Goal: Task Accomplishment & Management: Manage account settings

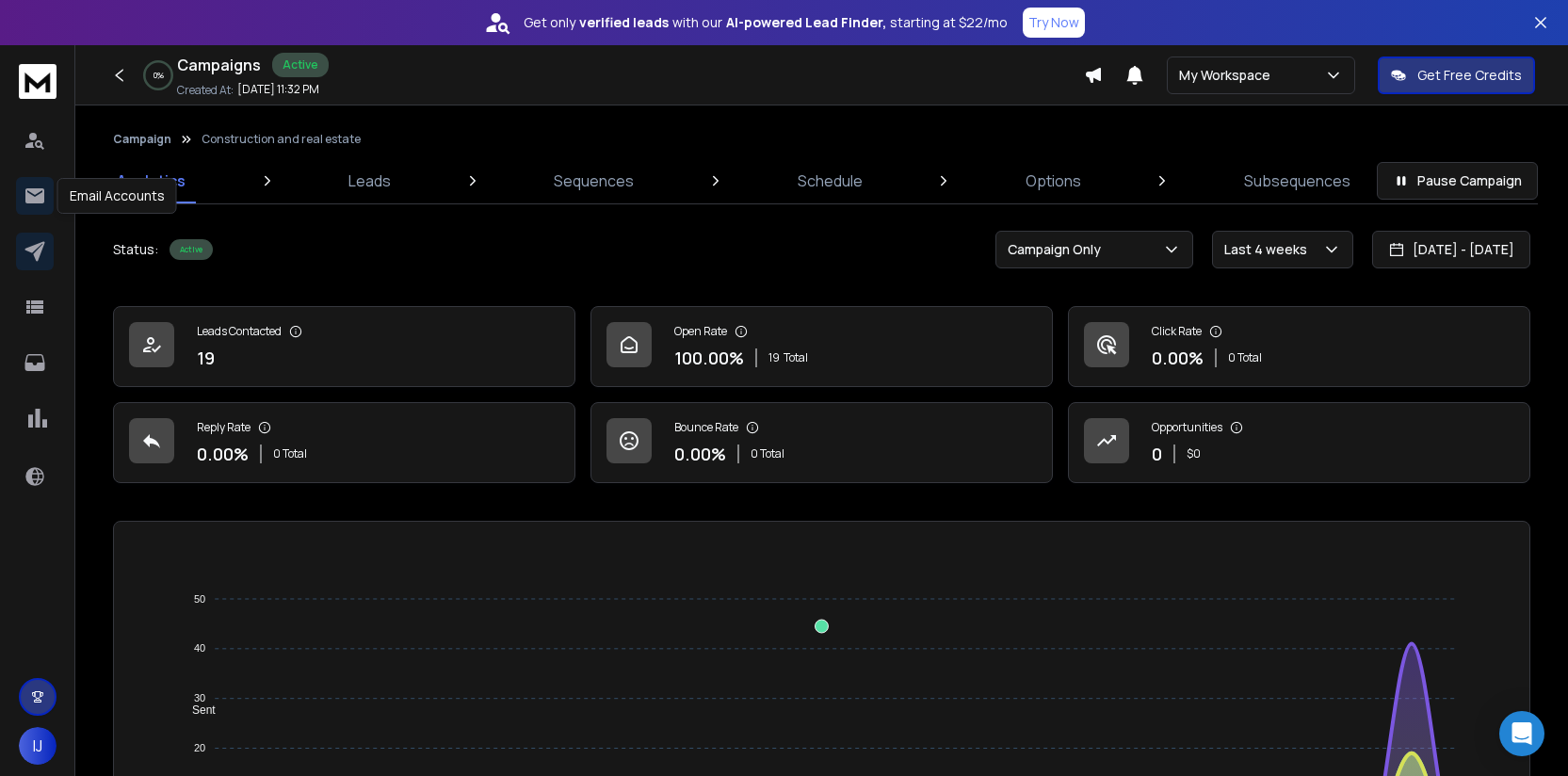
click at [39, 193] on icon at bounding box center [34, 195] width 19 height 15
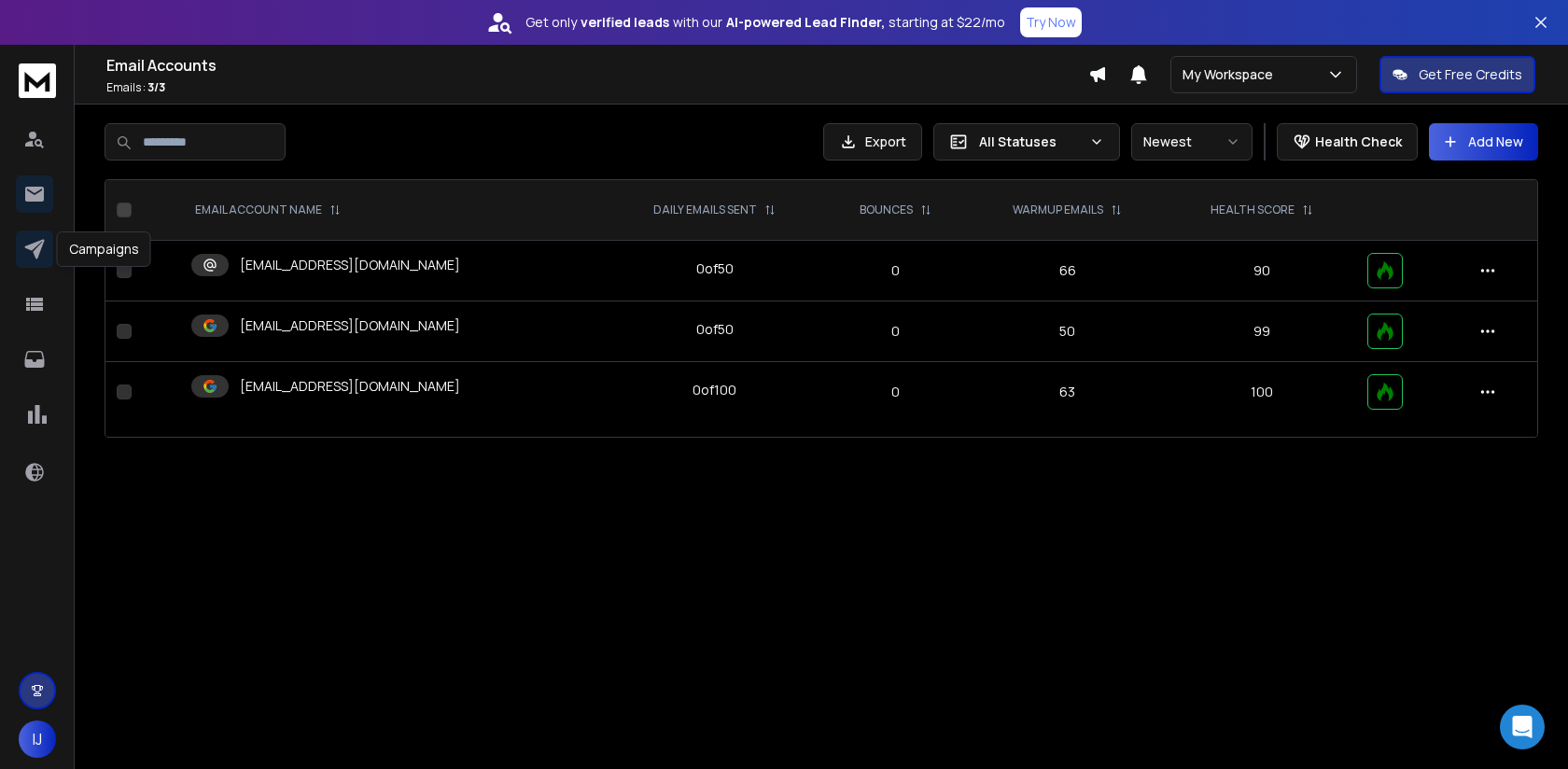
click at [51, 255] on link at bounding box center [34, 249] width 37 height 37
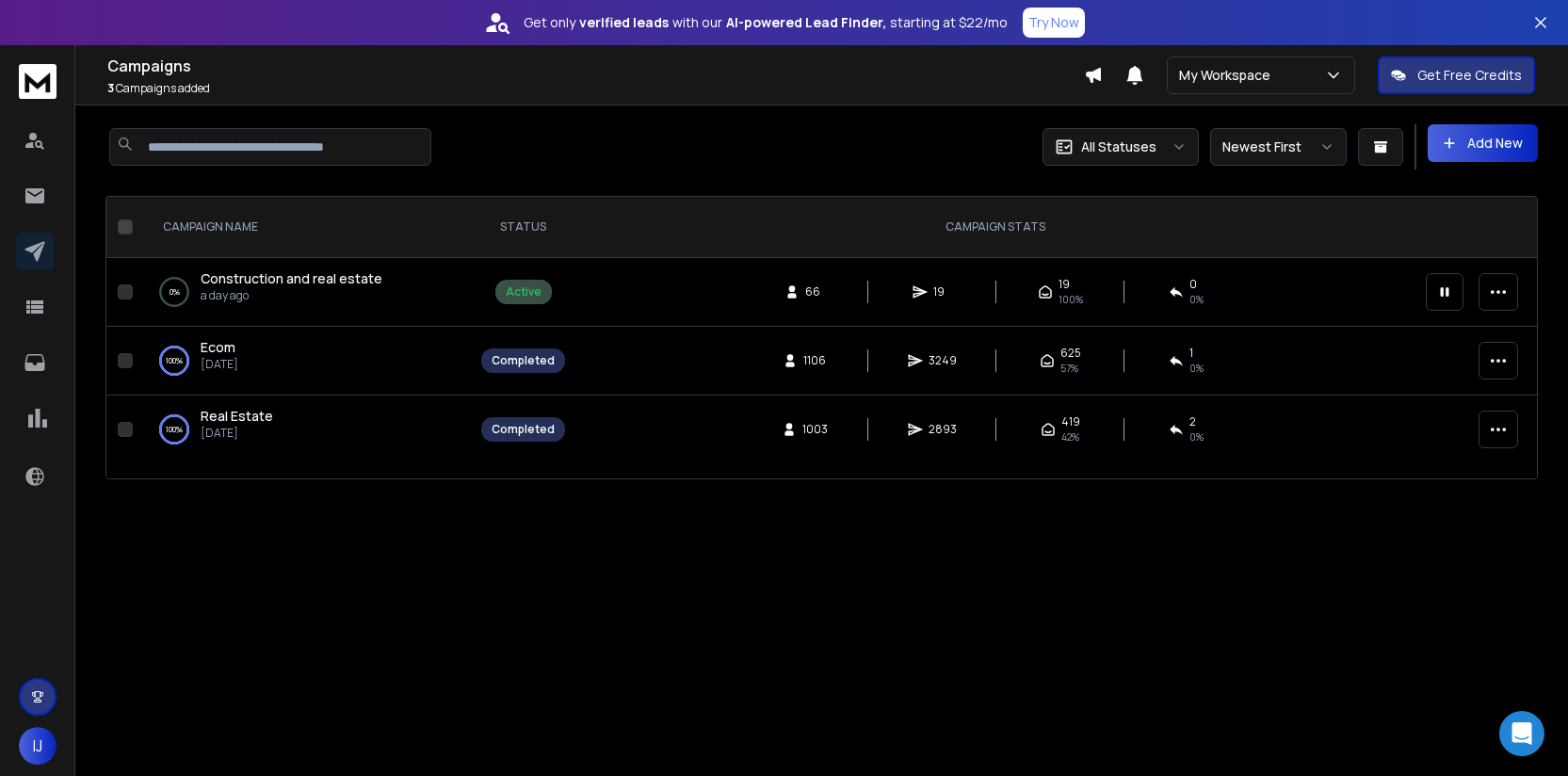
click at [310, 275] on span "Construction and real estate" at bounding box center [291, 278] width 181 height 18
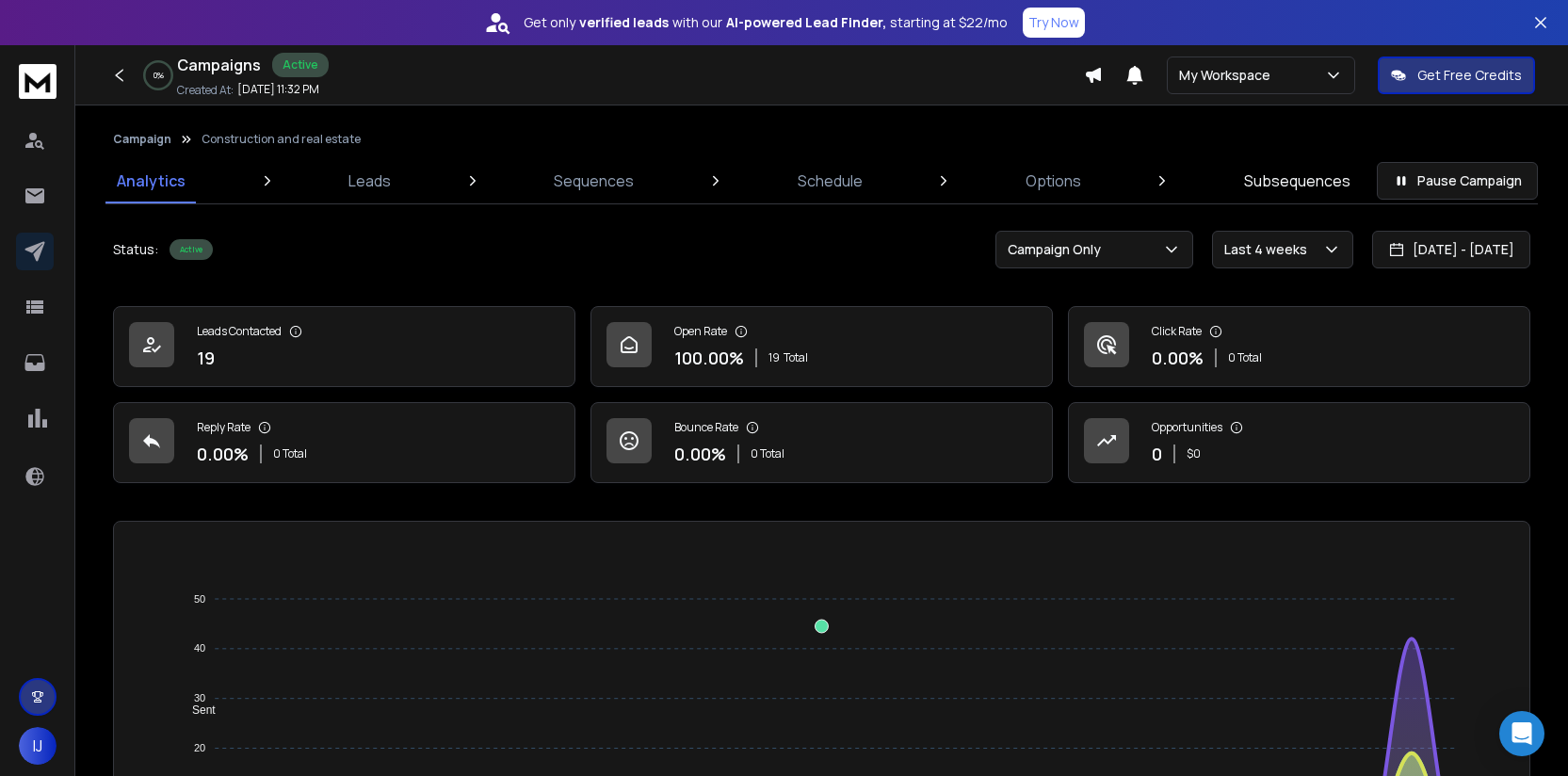
click at [1289, 175] on p "Subsequences" at bounding box center [1297, 180] width 107 height 23
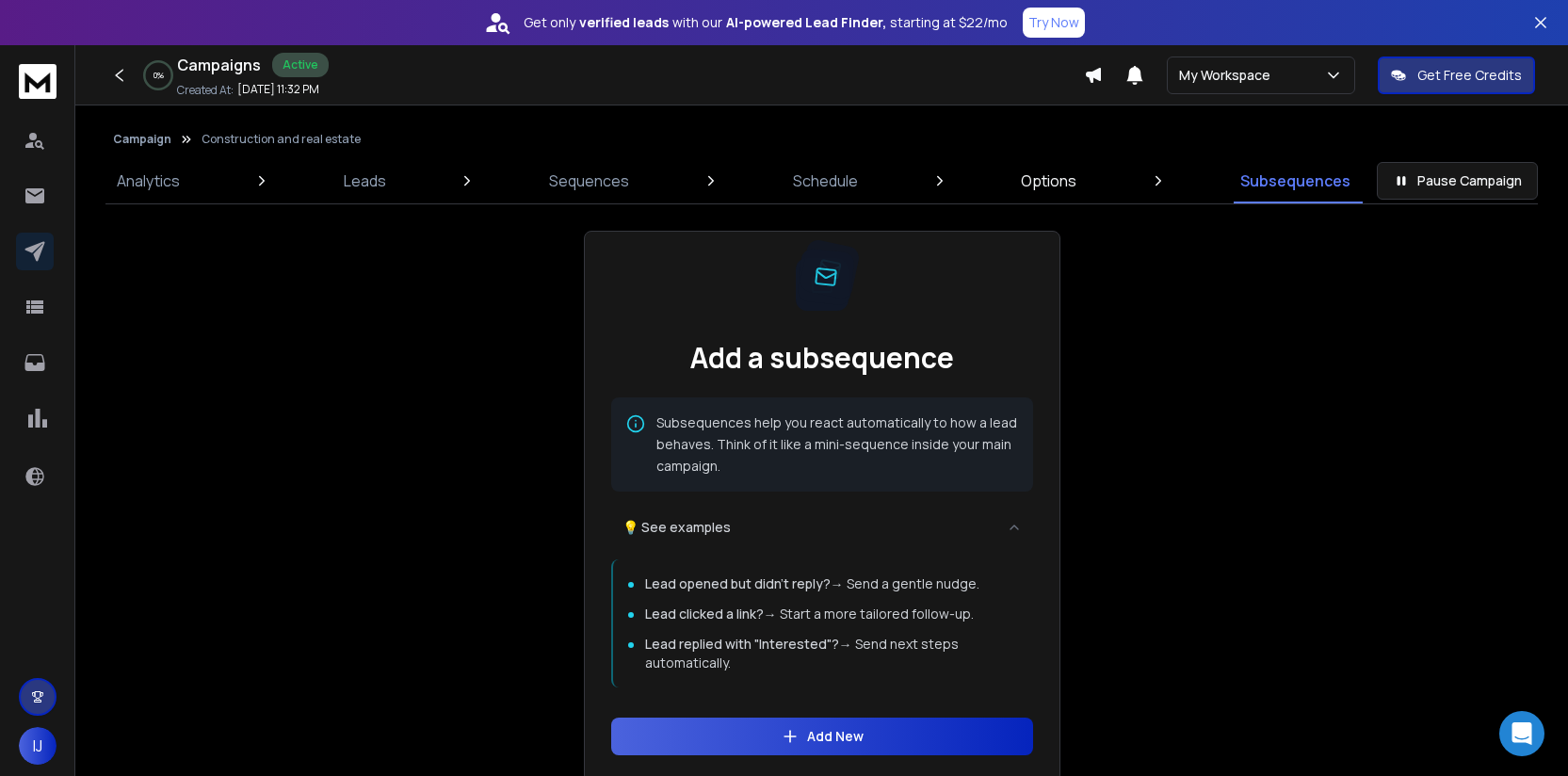
click at [1059, 196] on link "Options" at bounding box center [1049, 180] width 78 height 45
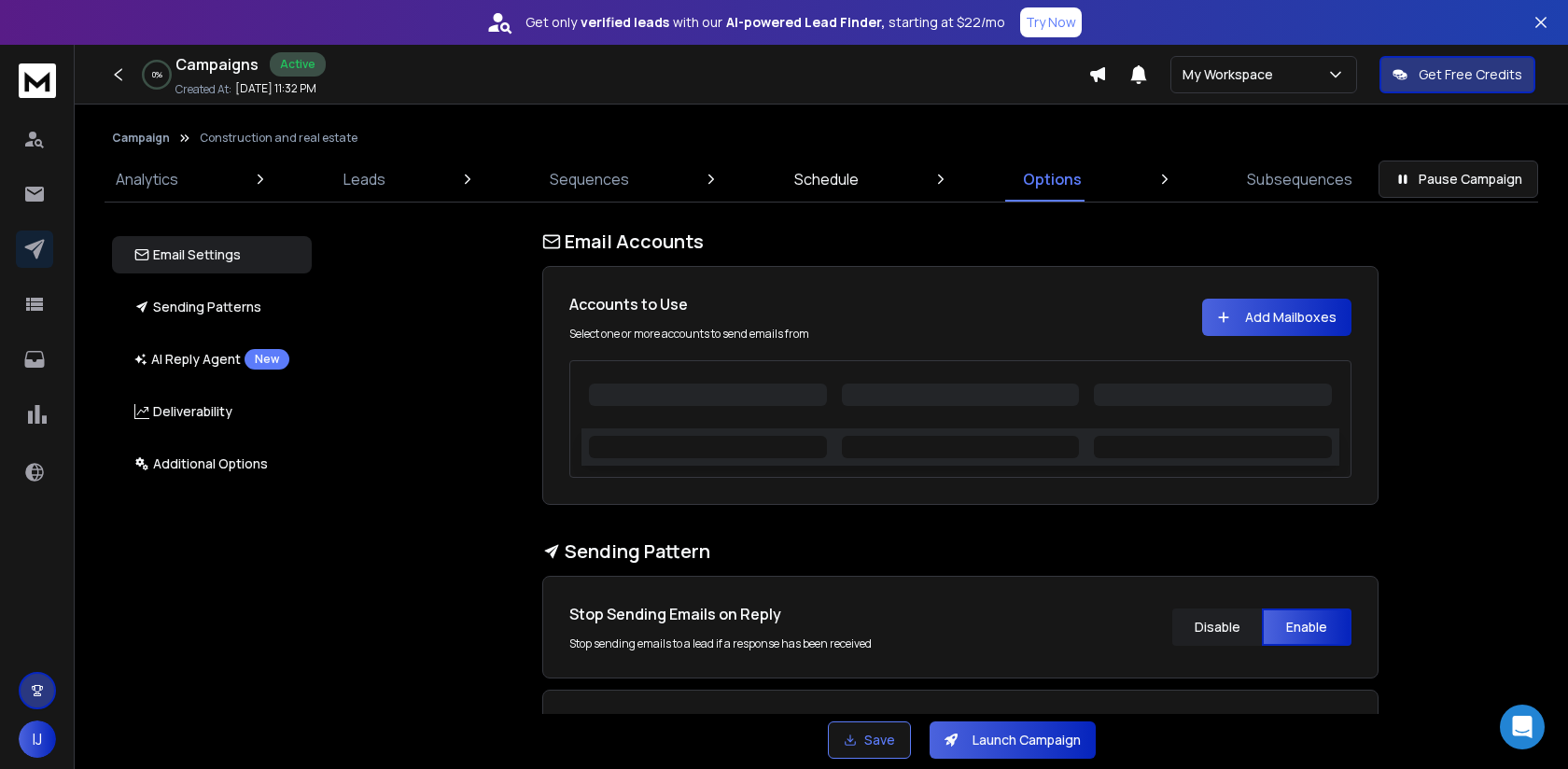
click at [807, 170] on p "Schedule" at bounding box center [827, 179] width 64 height 22
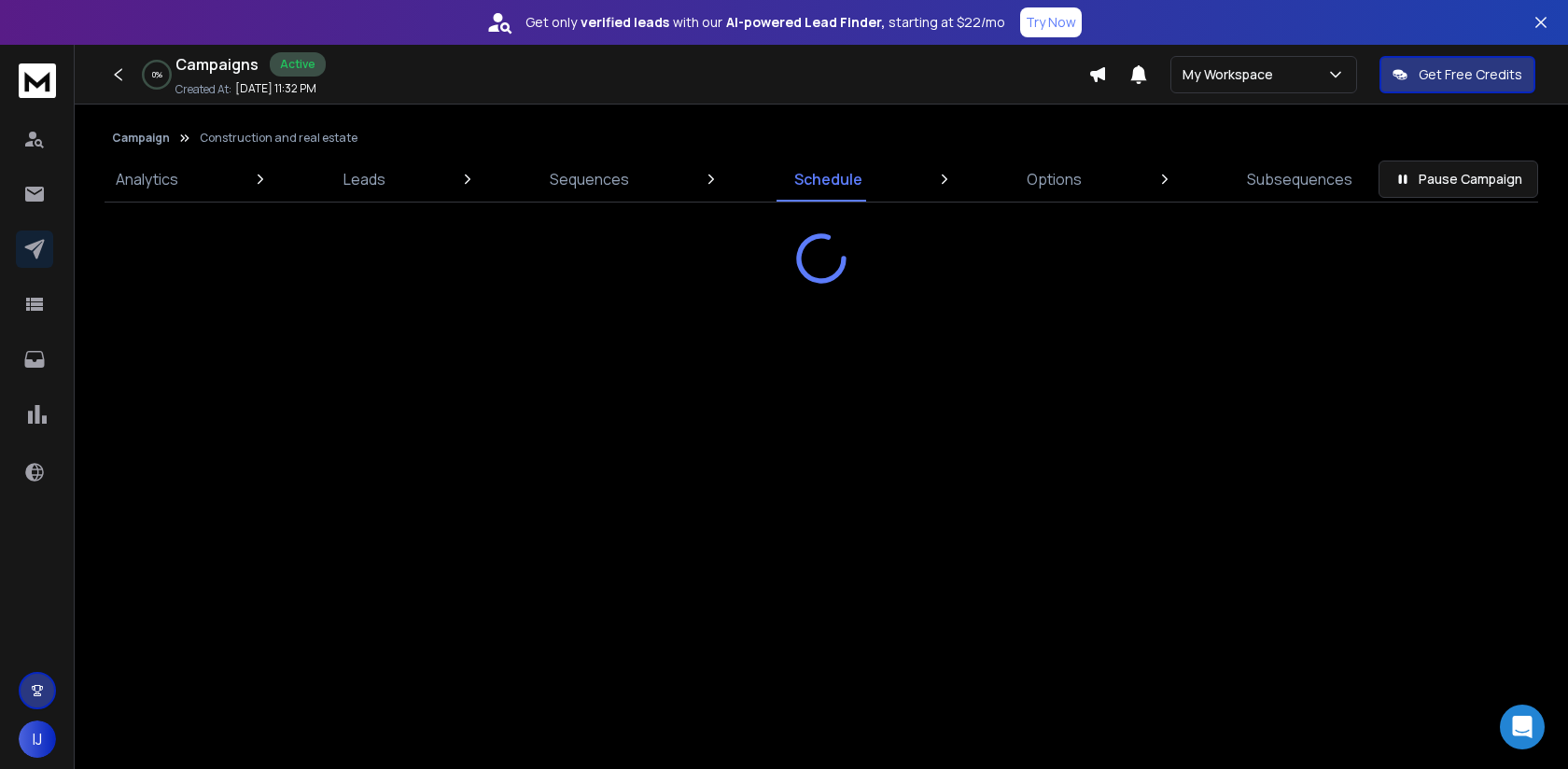
click at [827, 181] on p "Schedule" at bounding box center [829, 179] width 68 height 22
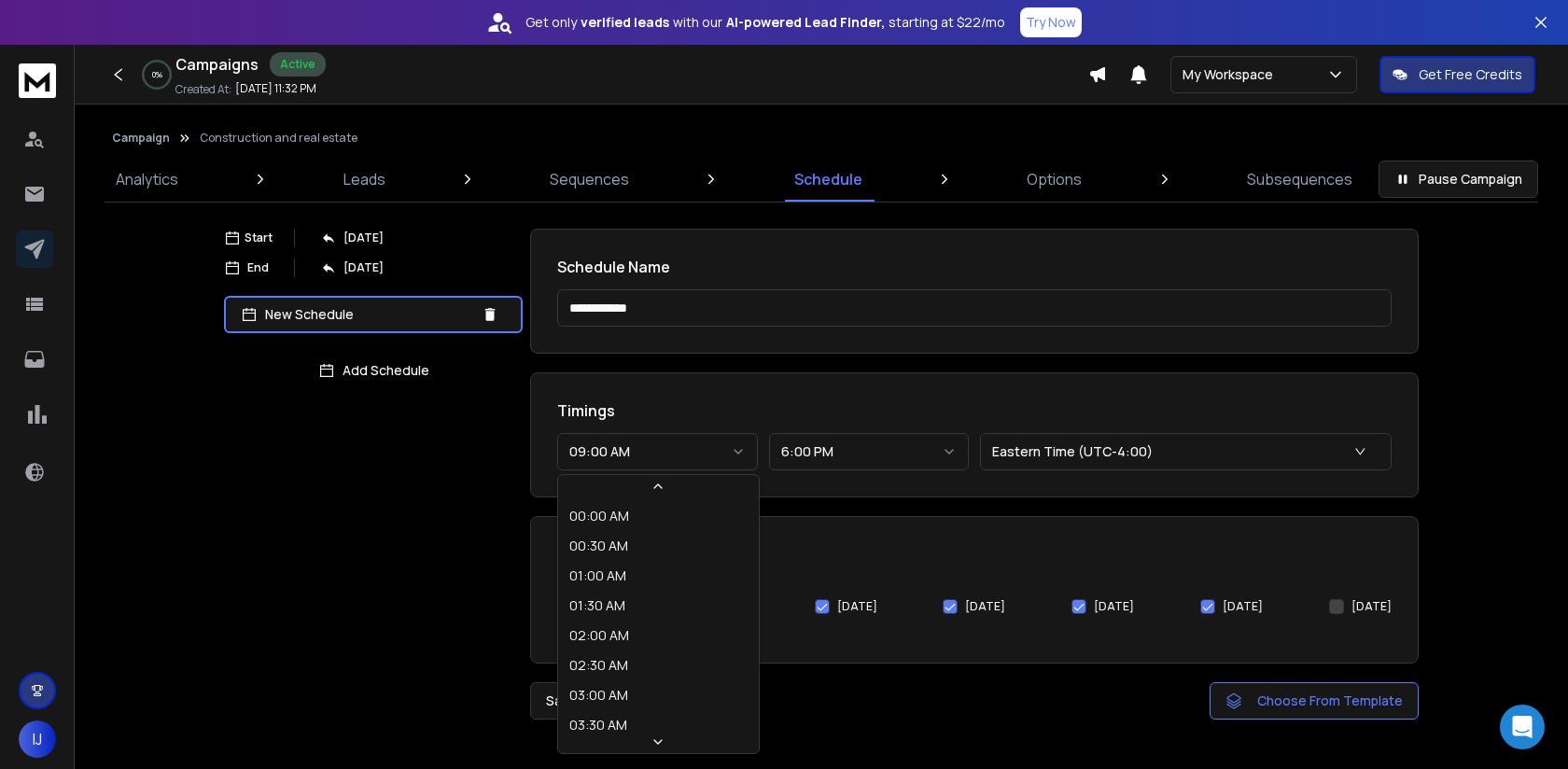
click at [682, 465] on button "09:00 AM" at bounding box center [658, 451] width 201 height 37
select select "********"
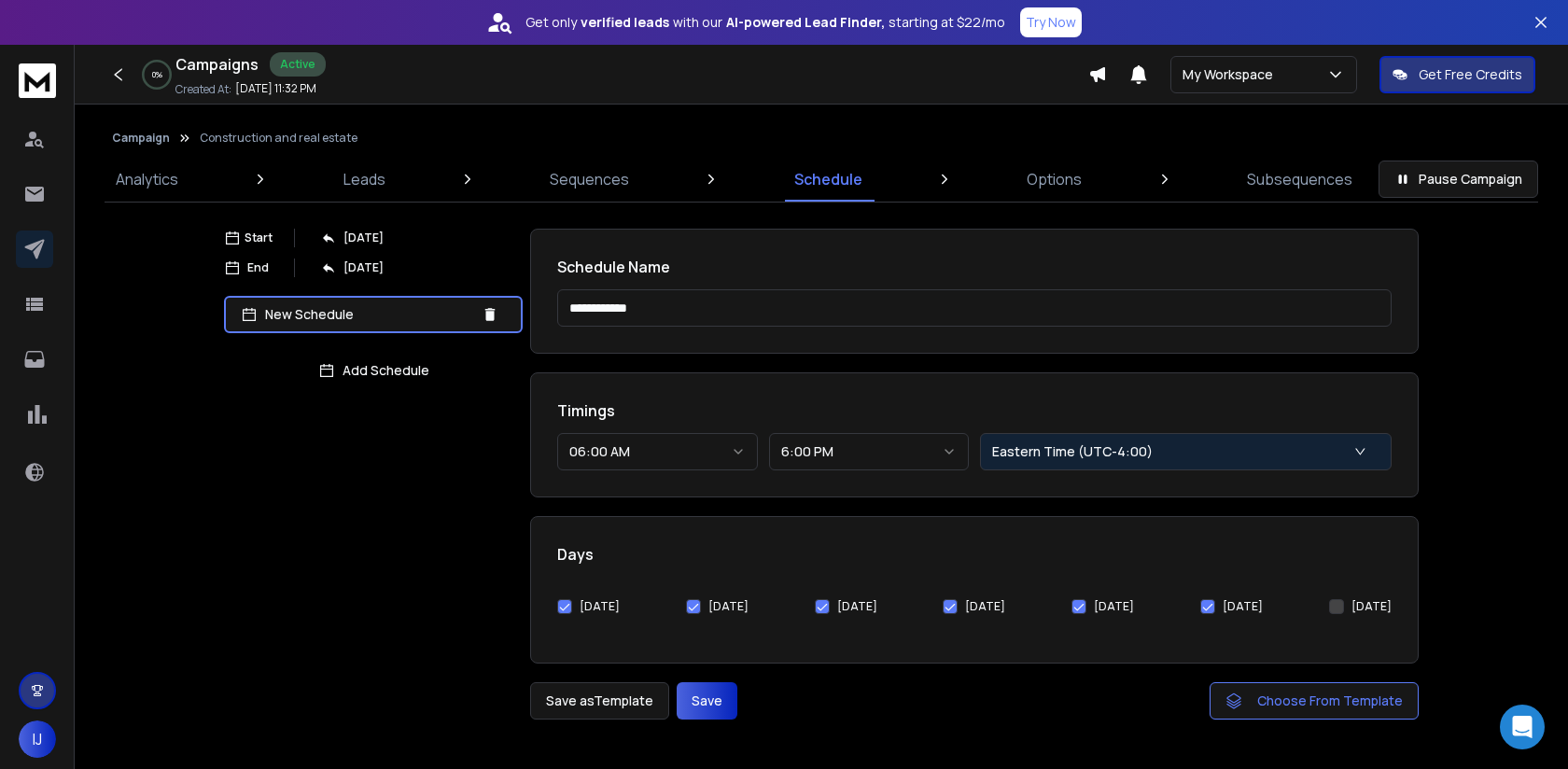
click at [1137, 457] on p "Eastern Time (UTC-4:00)" at bounding box center [1075, 451] width 168 height 18
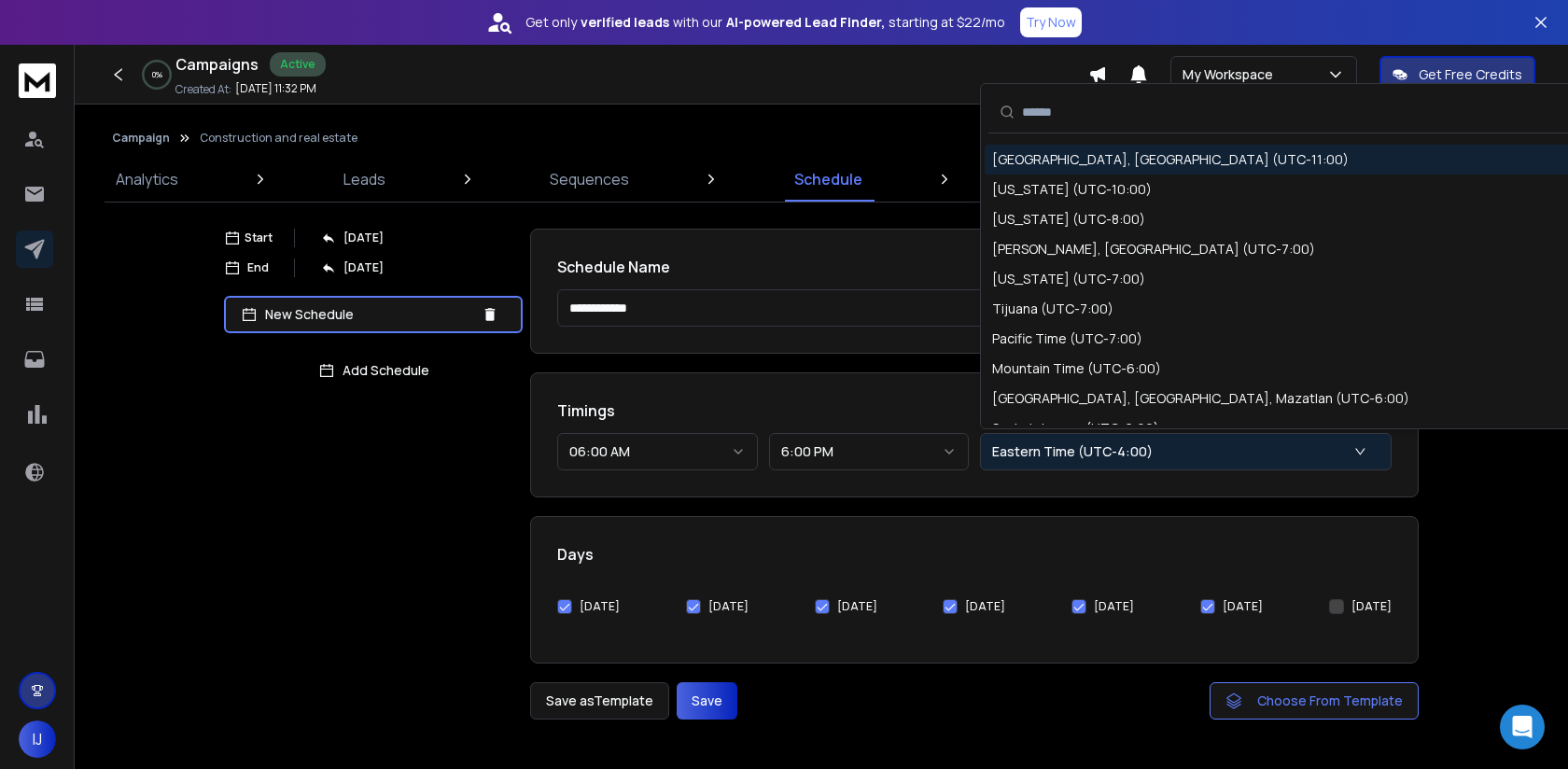
click at [1137, 457] on p "Eastern Time (UTC-4:00)" at bounding box center [1075, 451] width 168 height 18
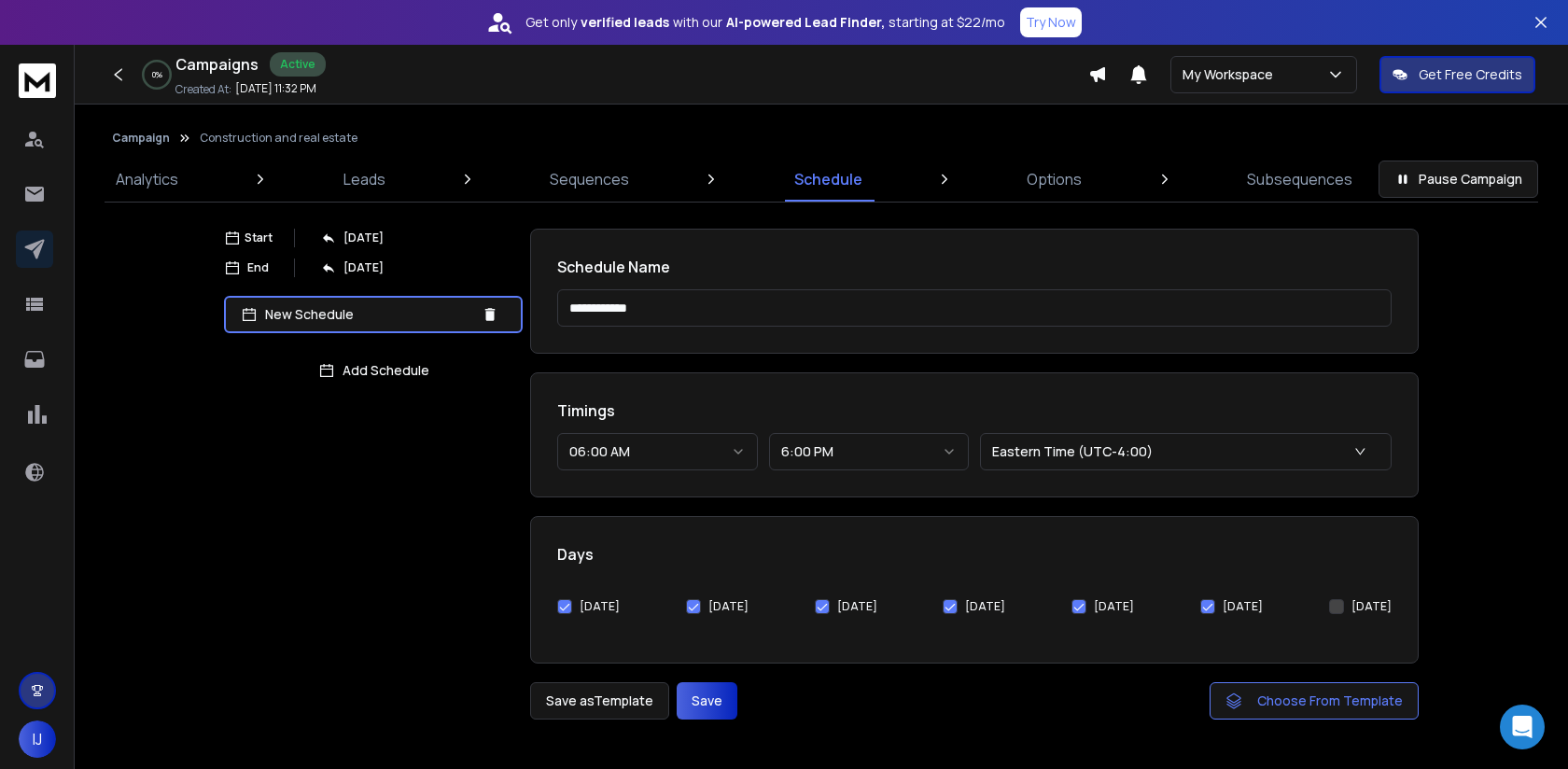
click at [721, 702] on button "Save" at bounding box center [707, 700] width 60 height 37
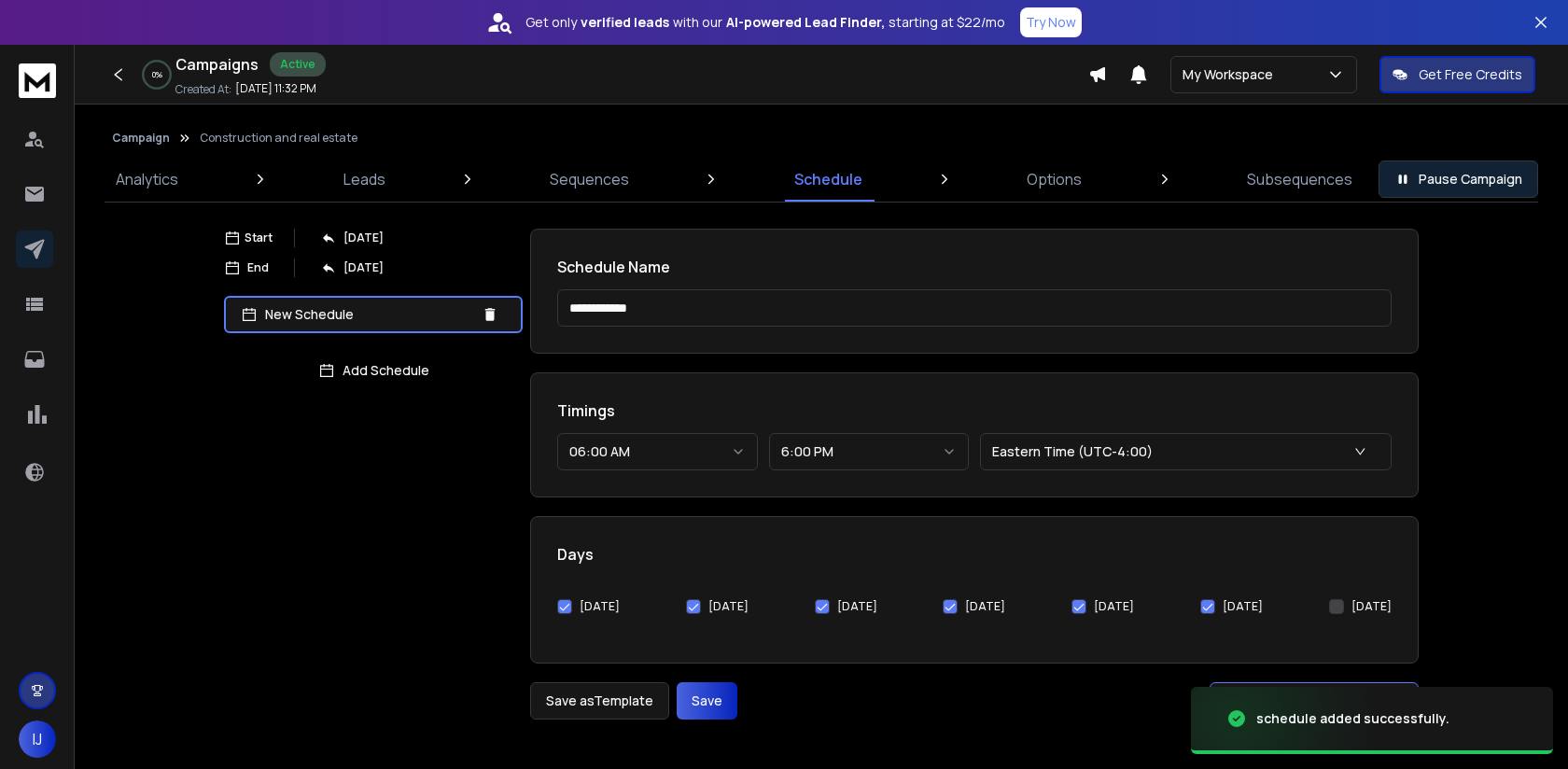
click at [1428, 179] on button "Pause Campaign" at bounding box center [1458, 179] width 159 height 37
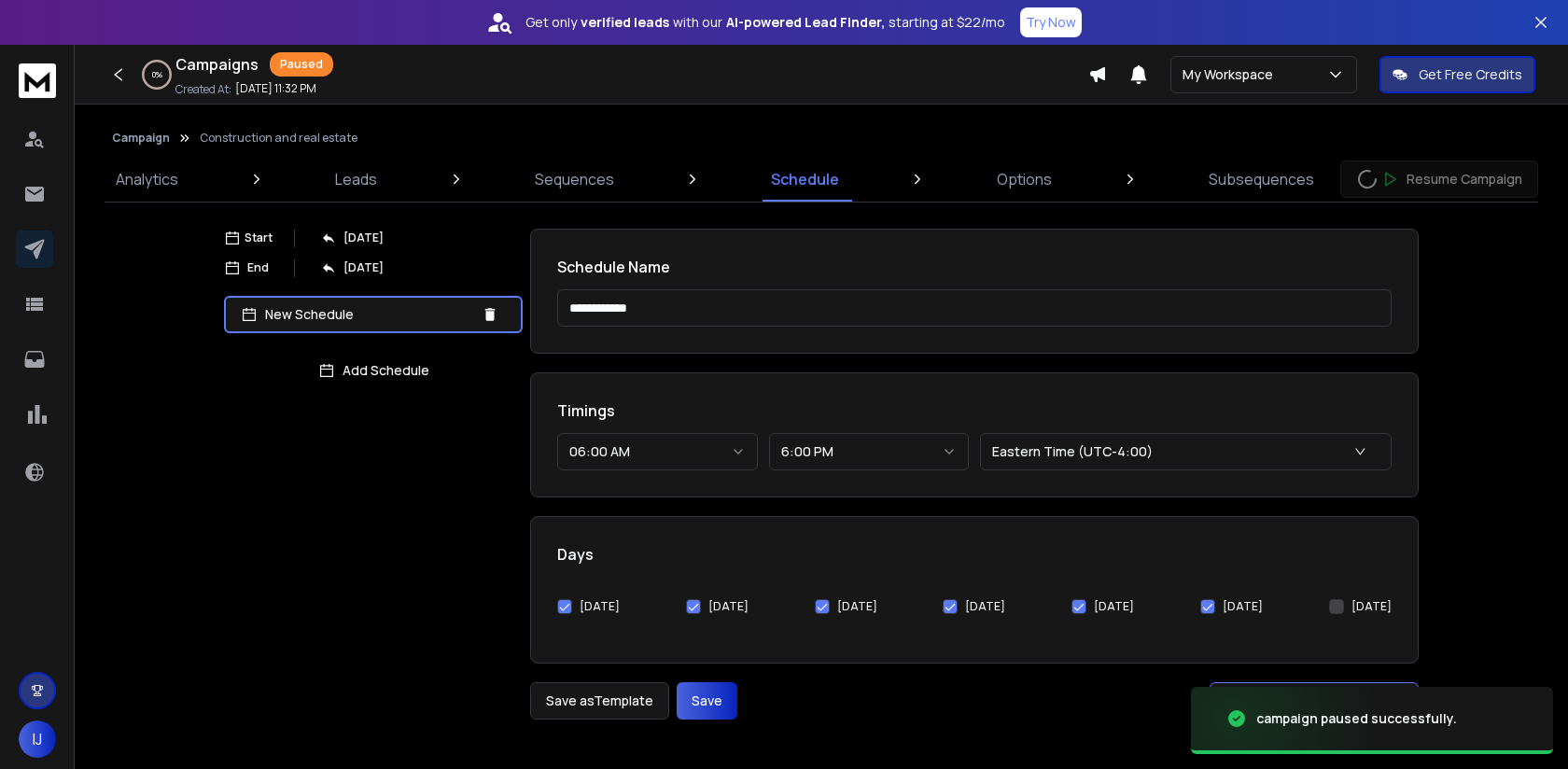
click at [1416, 182] on div "Resume Campaign" at bounding box center [1440, 179] width 198 height 37
click at [1384, 134] on div "Campaign Construction and real estate" at bounding box center [821, 138] width 1418 height 15
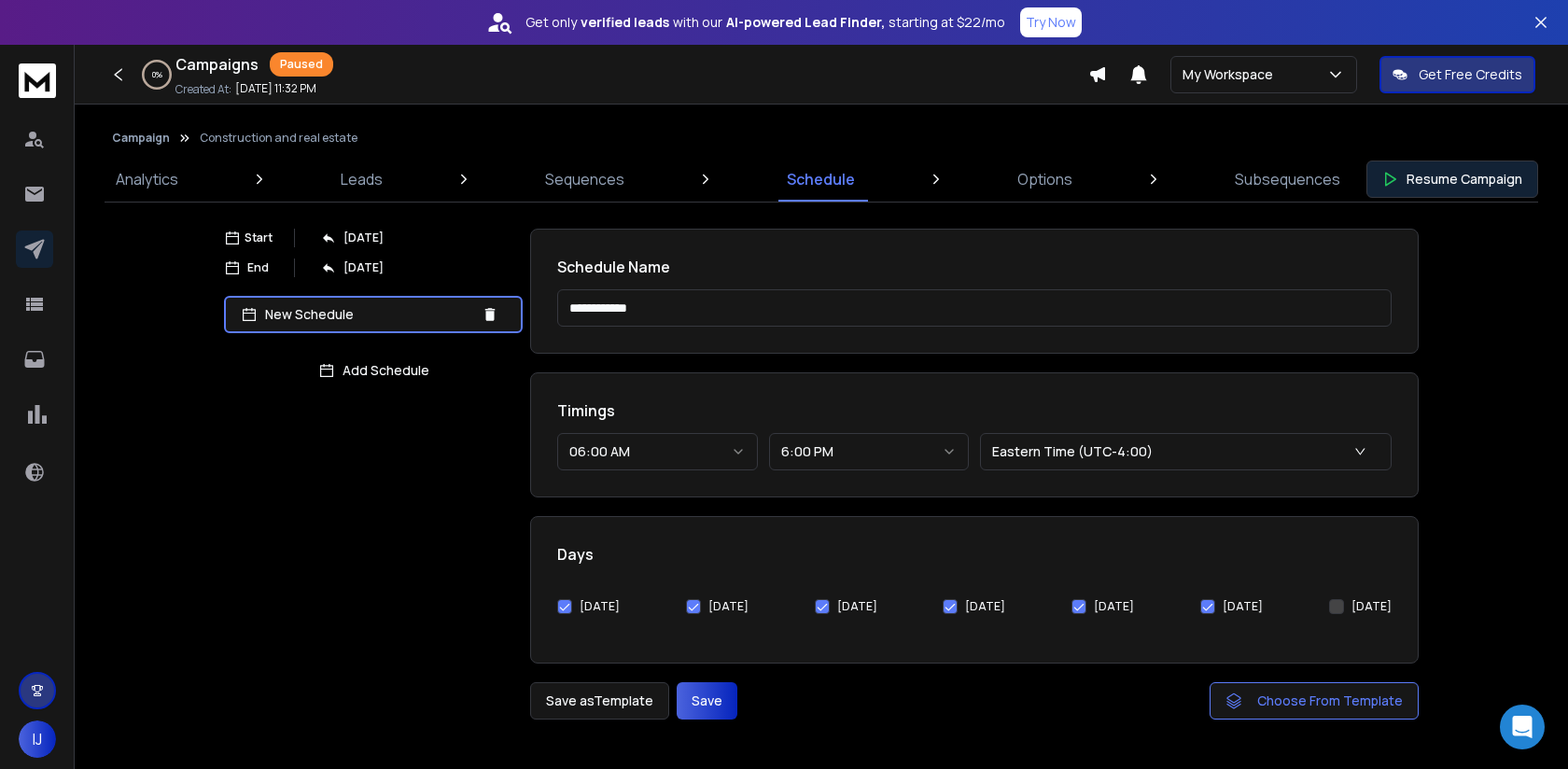
click at [1385, 176] on icon at bounding box center [1390, 179] width 17 height 17
